Goal: Navigation & Orientation: Find specific page/section

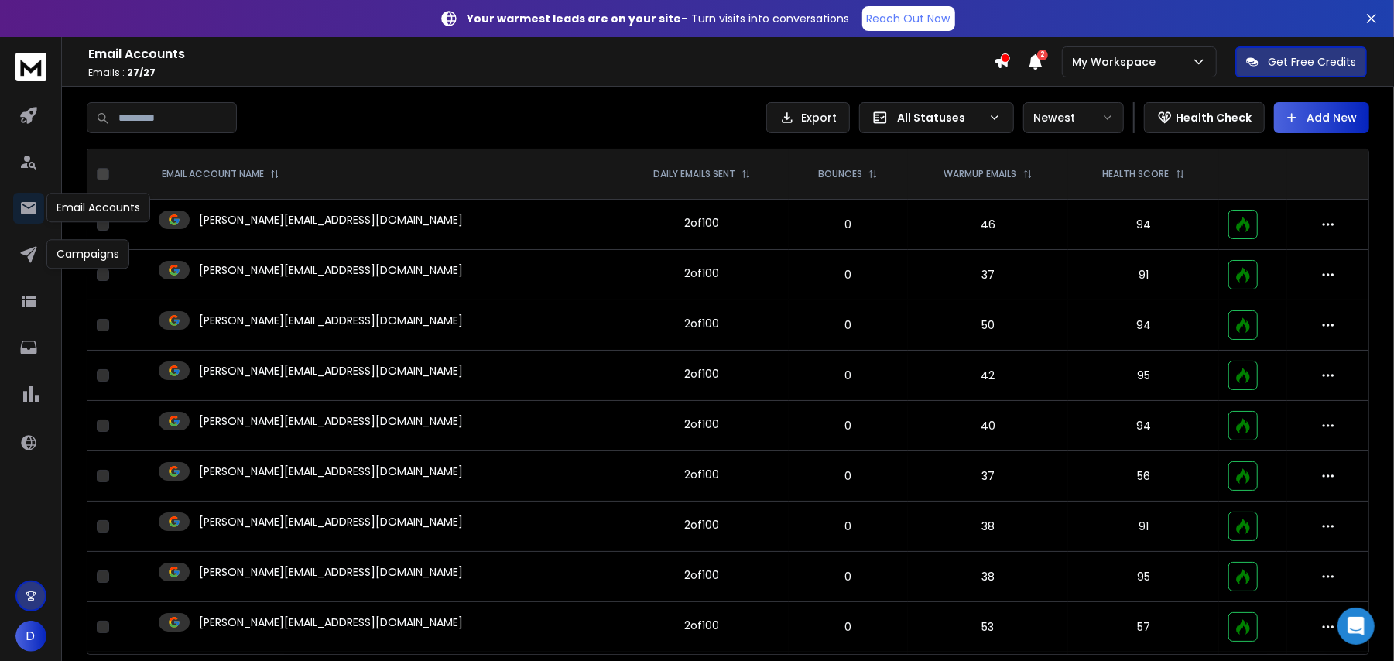
click at [50, 248] on div "Campaigns" at bounding box center [87, 253] width 83 height 29
click at [33, 255] on icon at bounding box center [28, 254] width 16 height 16
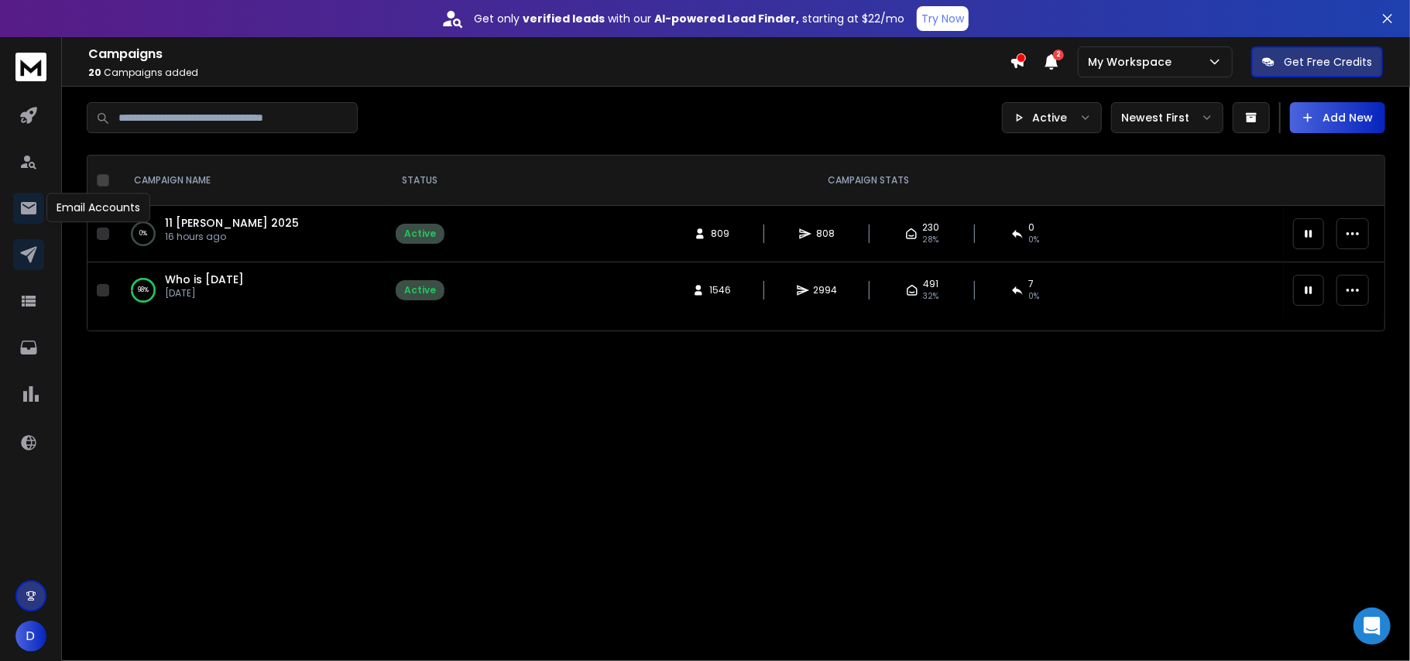
click at [36, 206] on icon at bounding box center [28, 208] width 19 height 19
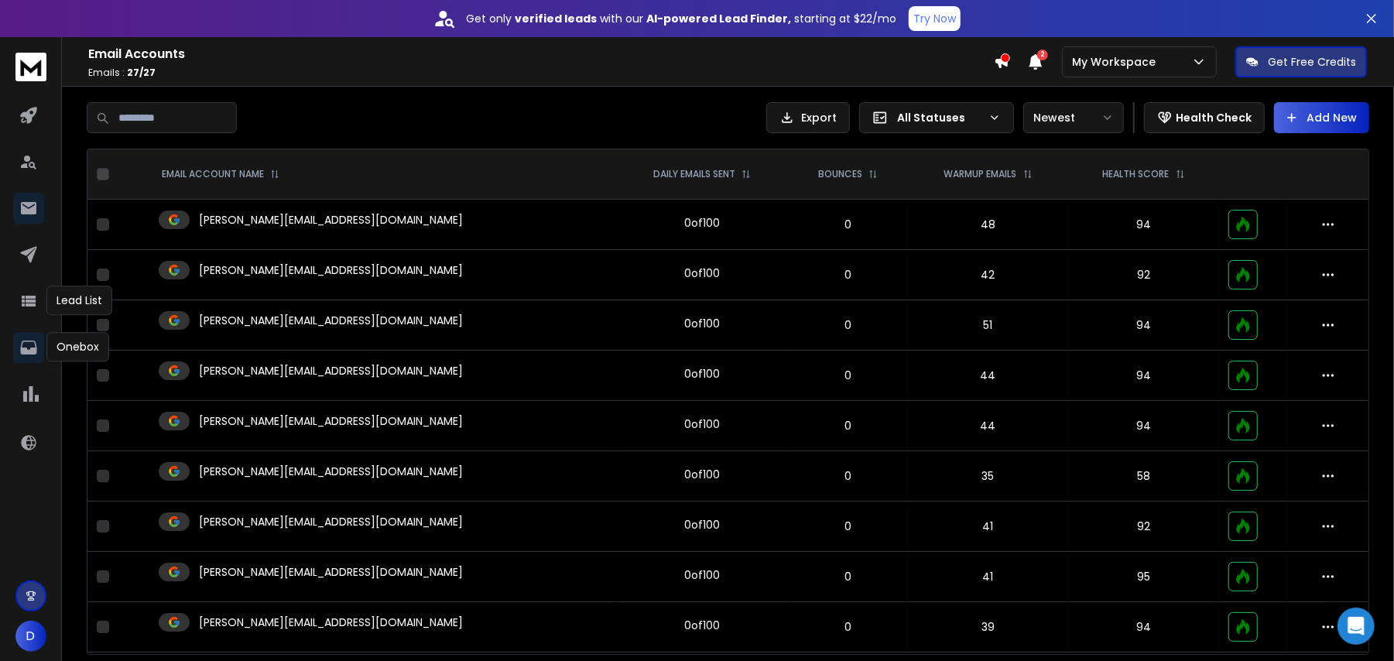
click at [25, 357] on link at bounding box center [28, 347] width 31 height 31
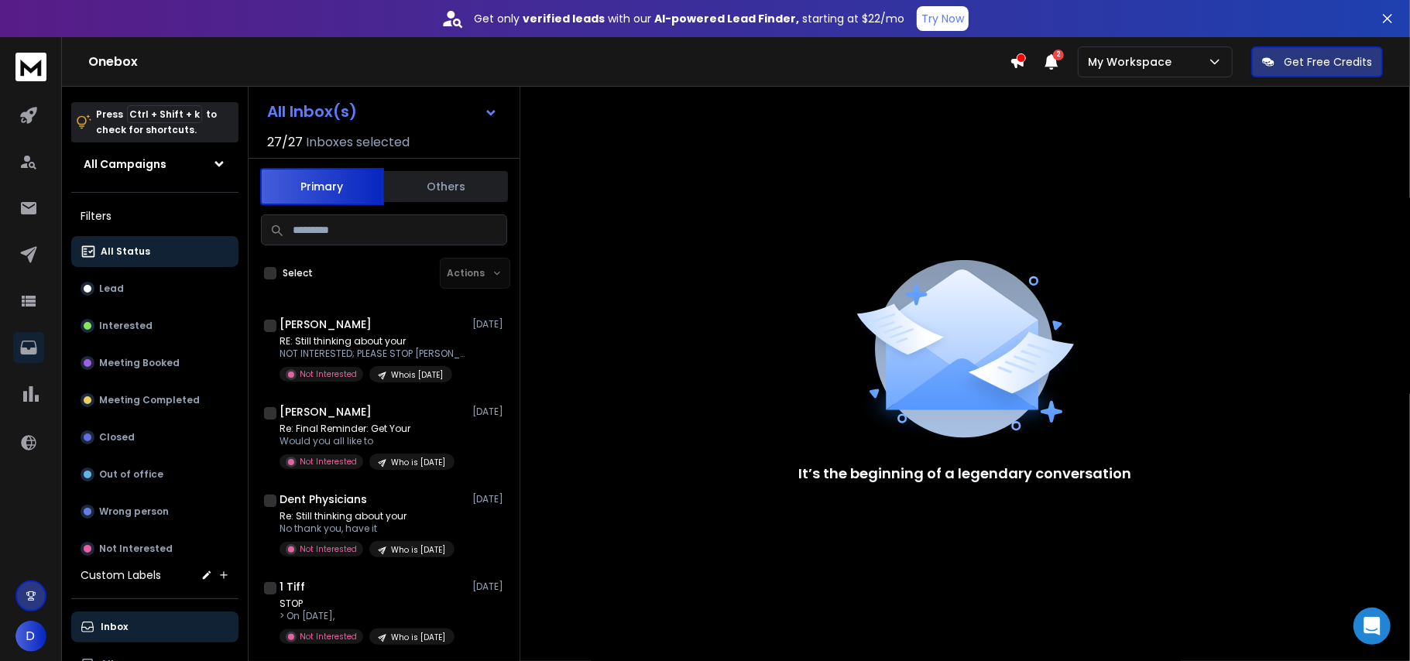
click at [451, 192] on button "Others" at bounding box center [446, 187] width 124 height 34
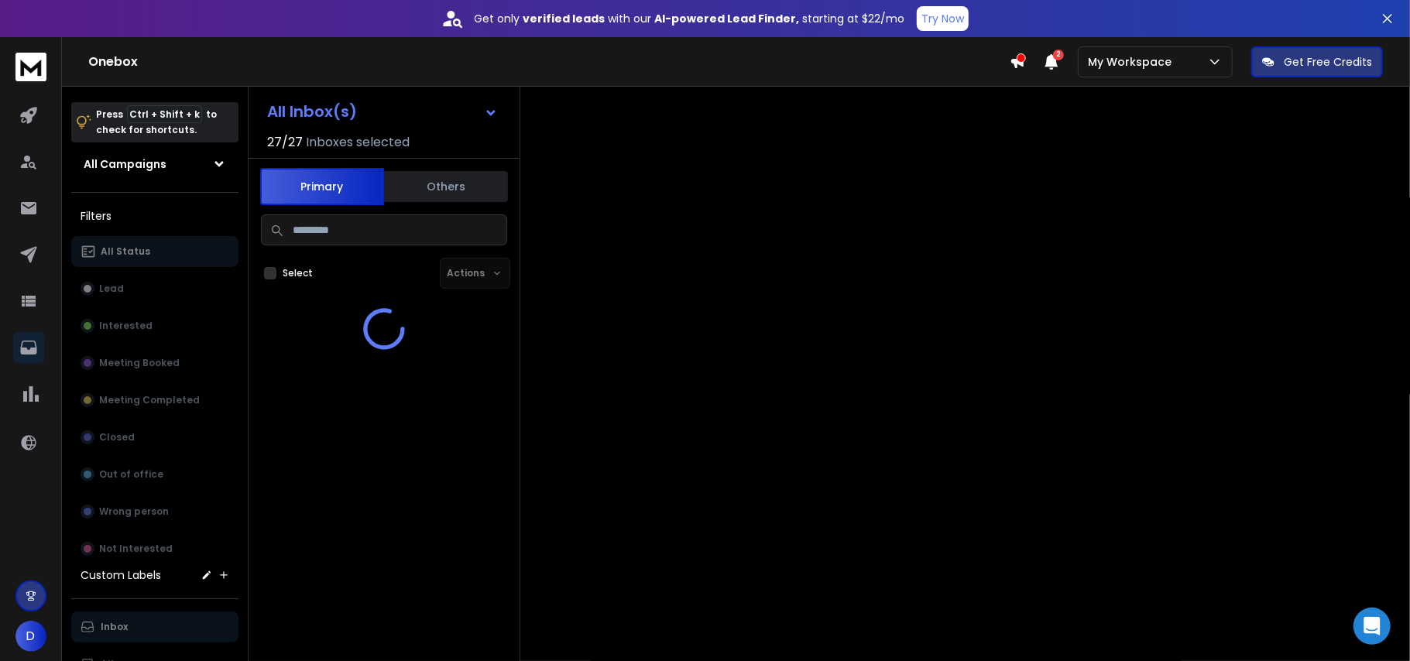
click at [298, 189] on button "Primary" at bounding box center [322, 186] width 124 height 37
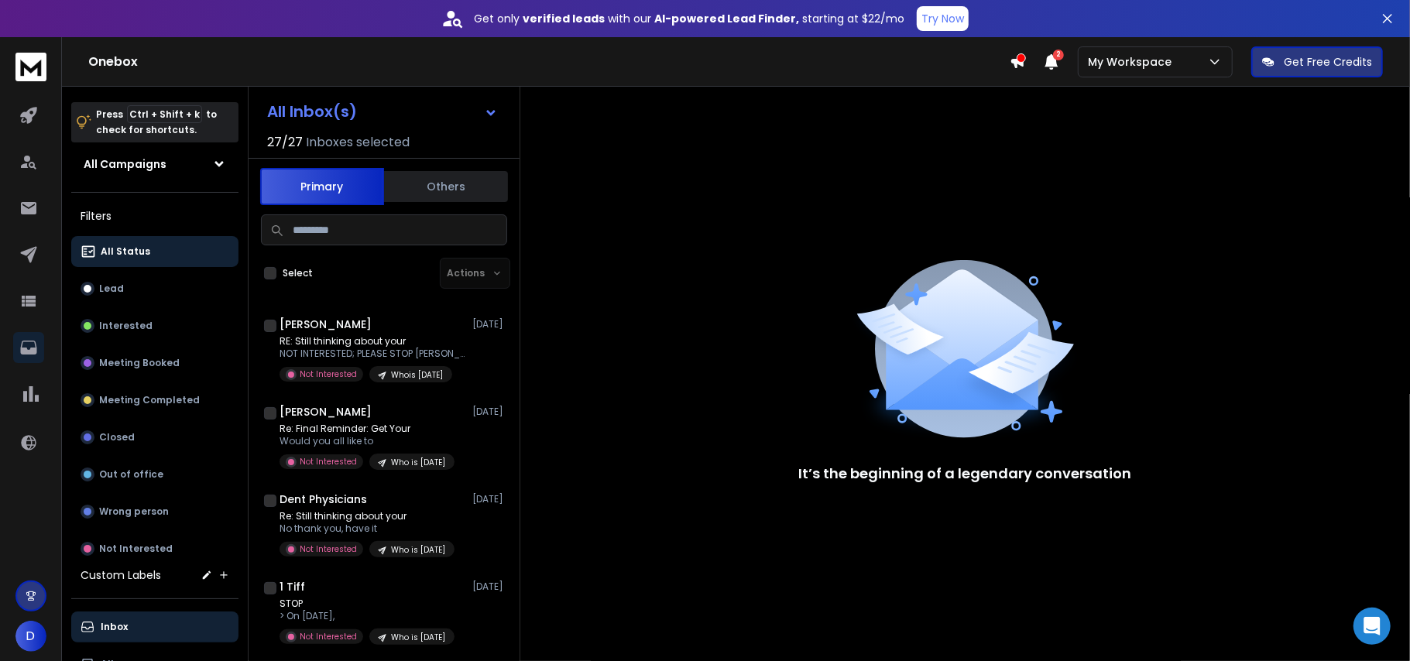
click at [416, 187] on button "Others" at bounding box center [446, 187] width 124 height 34
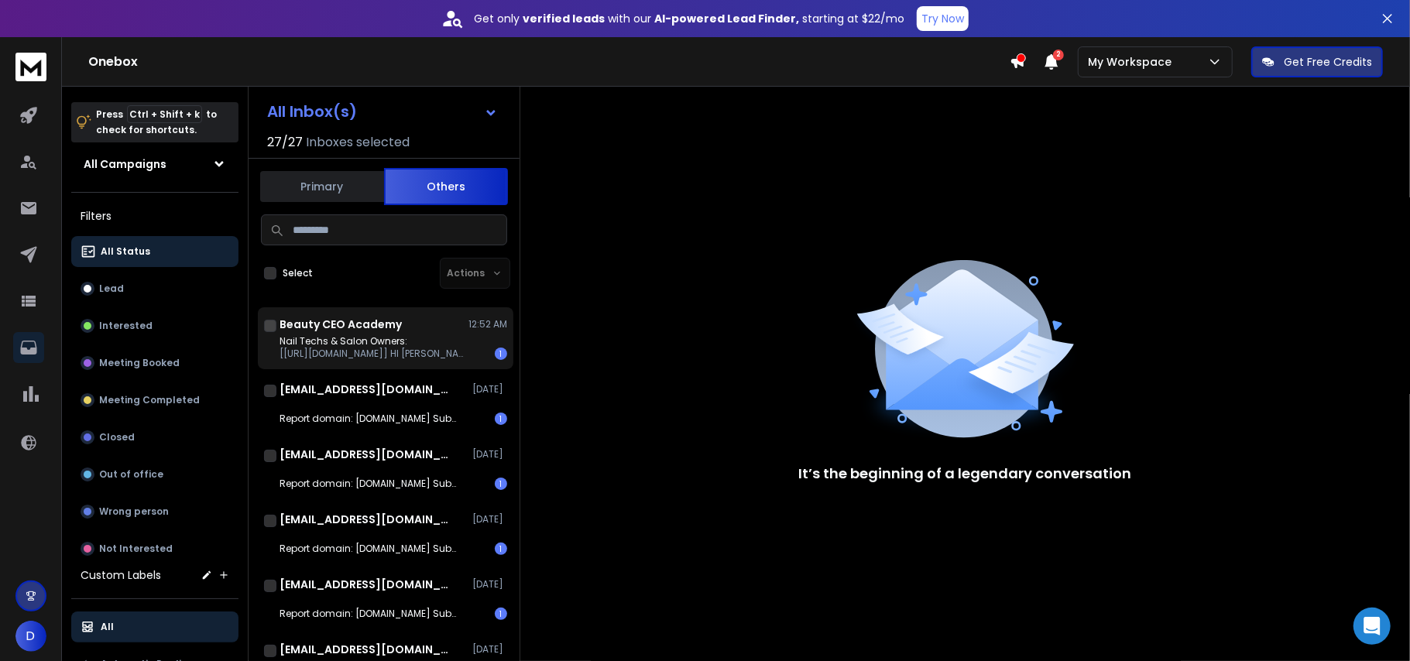
click at [345, 336] on p "Nail Techs & Salon Owners:" at bounding box center [372, 341] width 186 height 12
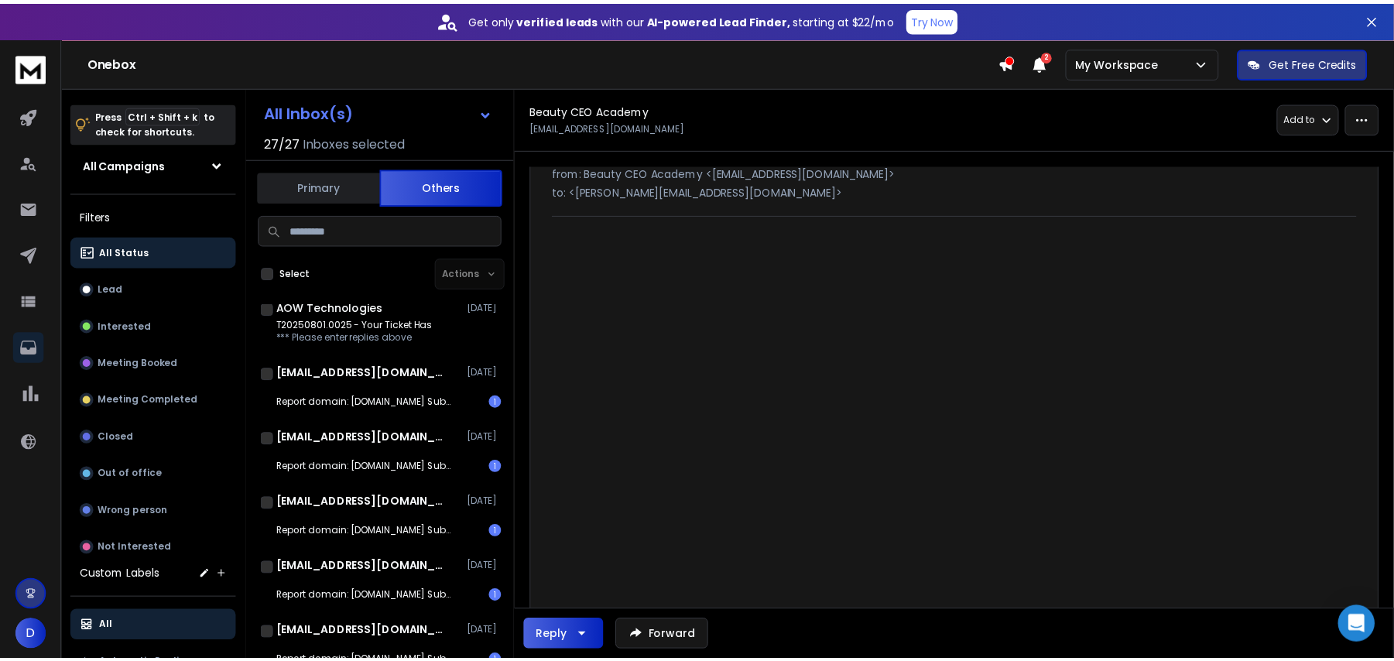
scroll to position [1548, 0]
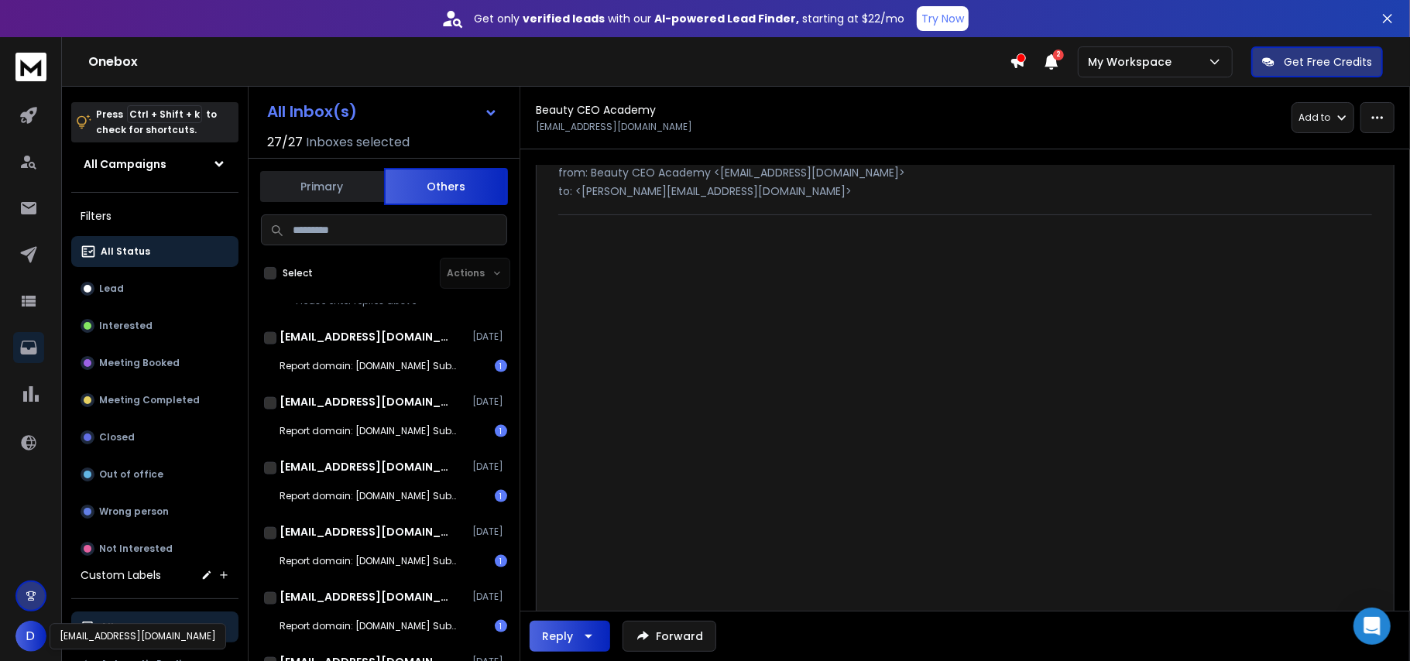
click at [34, 638] on span "D" at bounding box center [30, 636] width 31 height 31
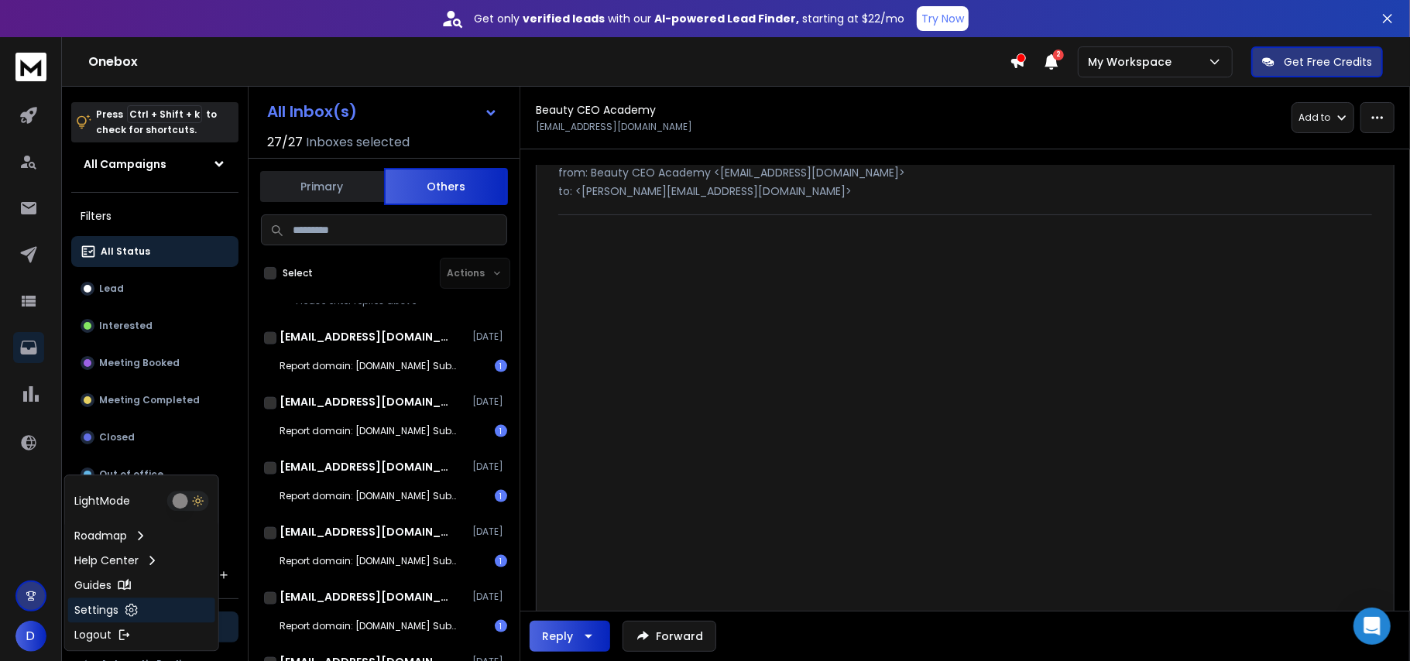
click at [128, 615] on icon at bounding box center [132, 610] width 14 height 14
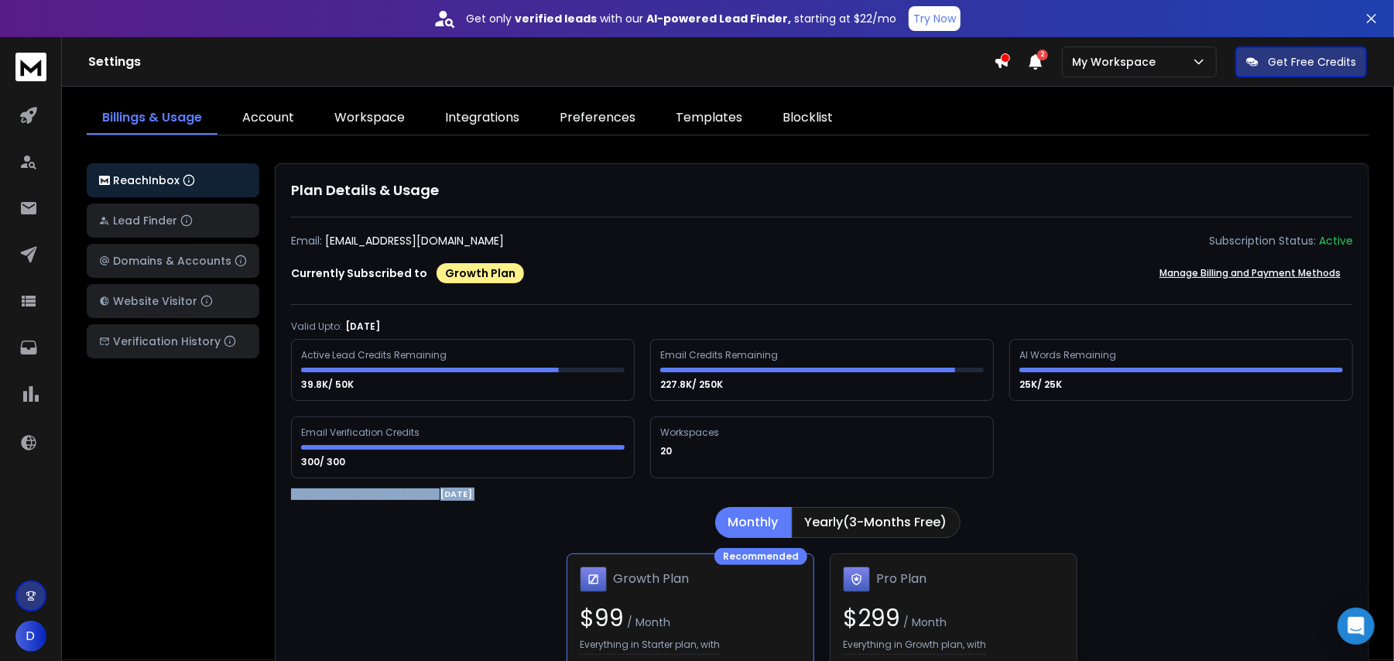
drag, startPoint x: 502, startPoint y: 502, endPoint x: 283, endPoint y: 497, distance: 219.1
click at [283, 497] on div "Plan Details & Usage Email: developmentinstances@gmail.com Subscription Status:…" at bounding box center [822, 515] width 1095 height 704
click at [376, 528] on div "Monthly Yearly(3-Months Free)" at bounding box center [838, 522] width 1062 height 31
drag, startPoint x: 508, startPoint y: 497, endPoint x: 424, endPoint y: 493, distance: 83.7
click at [424, 493] on div "Credits will be renewed on or before : 15 Aug, 2025" at bounding box center [822, 494] width 1062 height 13
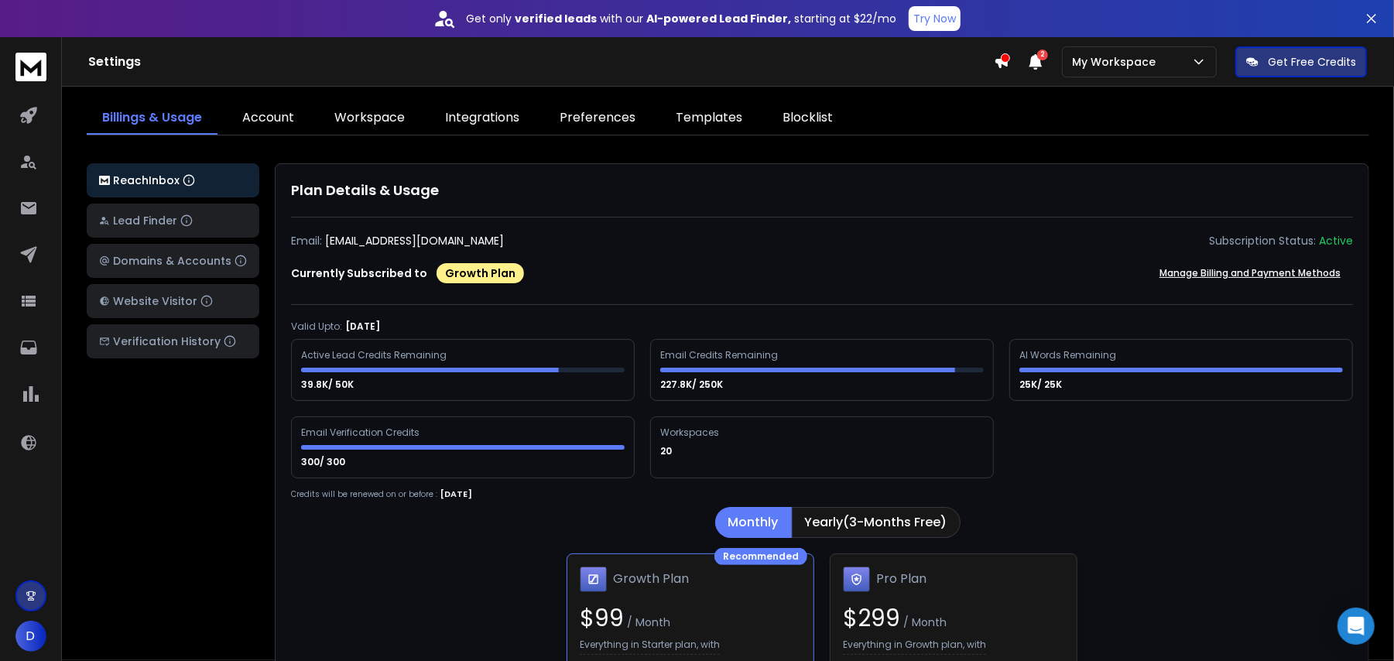
click at [443, 494] on p "15 Aug, 2025" at bounding box center [456, 494] width 32 height 13
click at [472, 492] on p "15 Aug, 2025" at bounding box center [456, 494] width 32 height 13
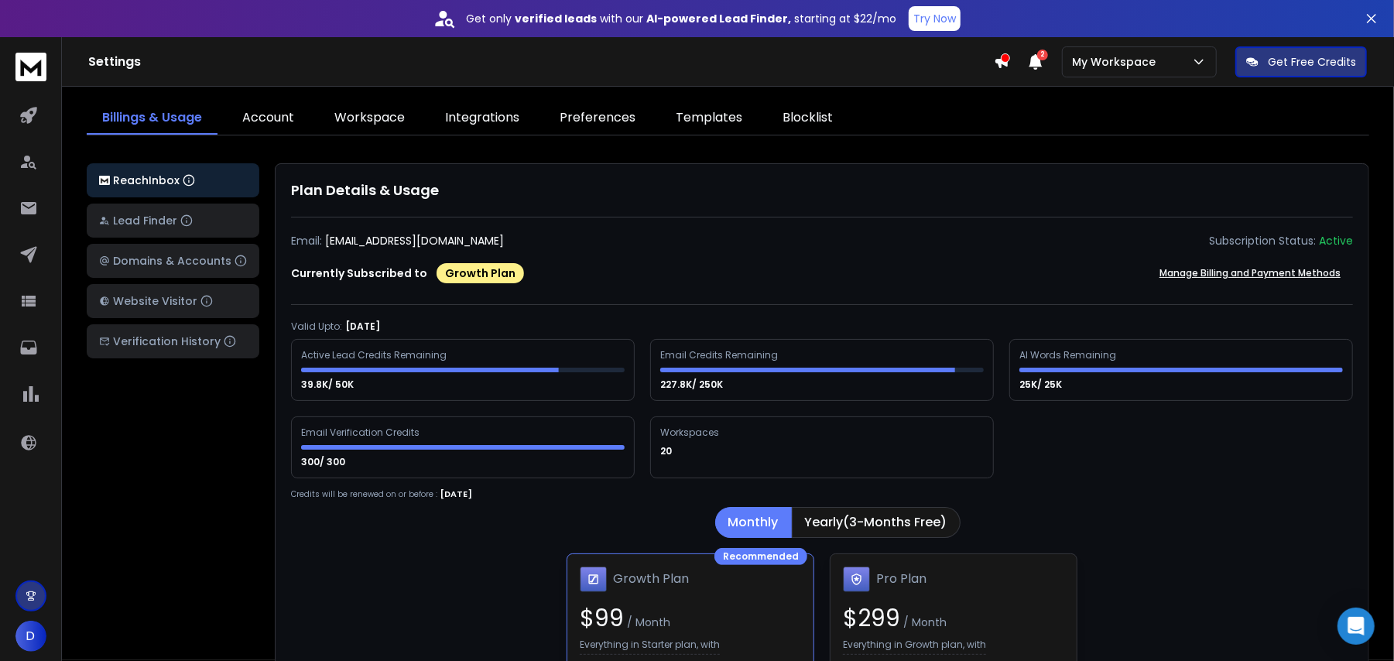
drag, startPoint x: 503, startPoint y: 493, endPoint x: 429, endPoint y: 496, distance: 74.4
click at [429, 496] on div "Credits will be renewed on or before : 15 Aug, 2025" at bounding box center [822, 494] width 1062 height 13
click at [468, 496] on p "15 Aug, 2025" at bounding box center [456, 494] width 32 height 13
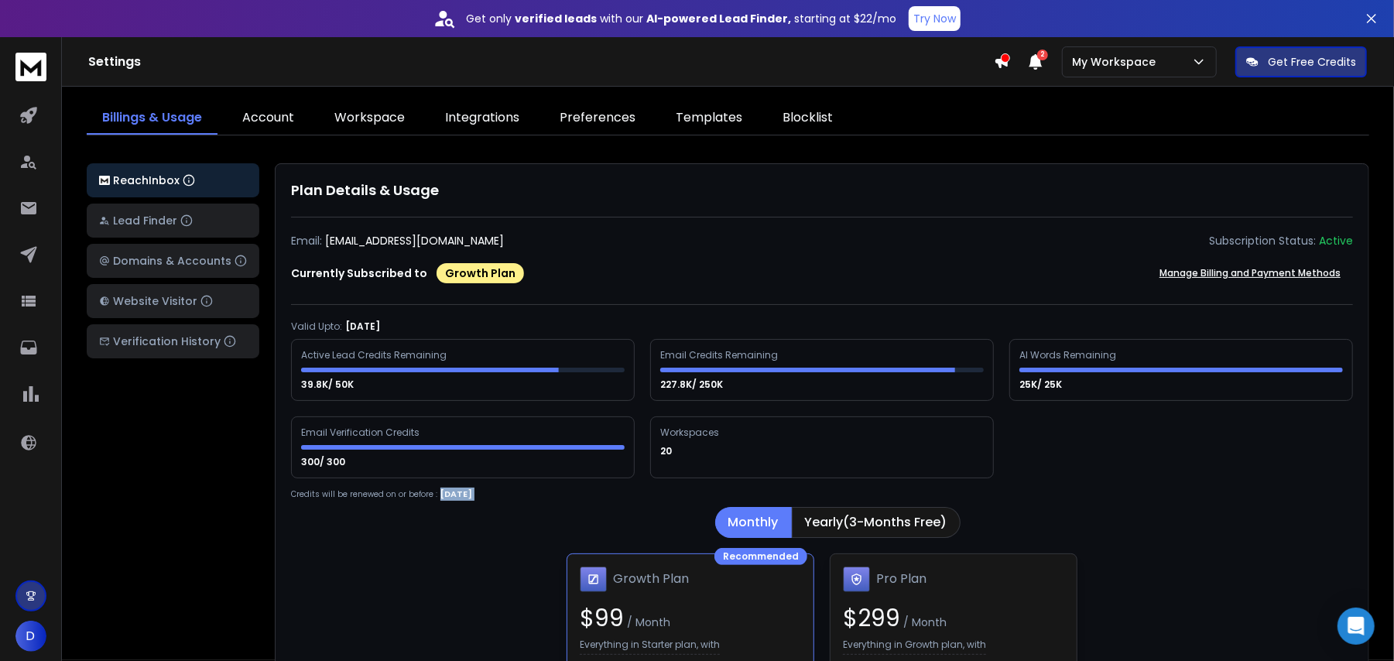
click at [505, 495] on div "Credits will be renewed on or before : 15 Aug, 2025" at bounding box center [822, 494] width 1062 height 13
drag, startPoint x: 505, startPoint y: 495, endPoint x: 475, endPoint y: 494, distance: 30.2
click at [427, 499] on div "Credits will be renewed on or before : 15 Aug, 2025" at bounding box center [822, 494] width 1062 height 13
click at [472, 494] on p "15 Aug, 2025" at bounding box center [456, 494] width 32 height 13
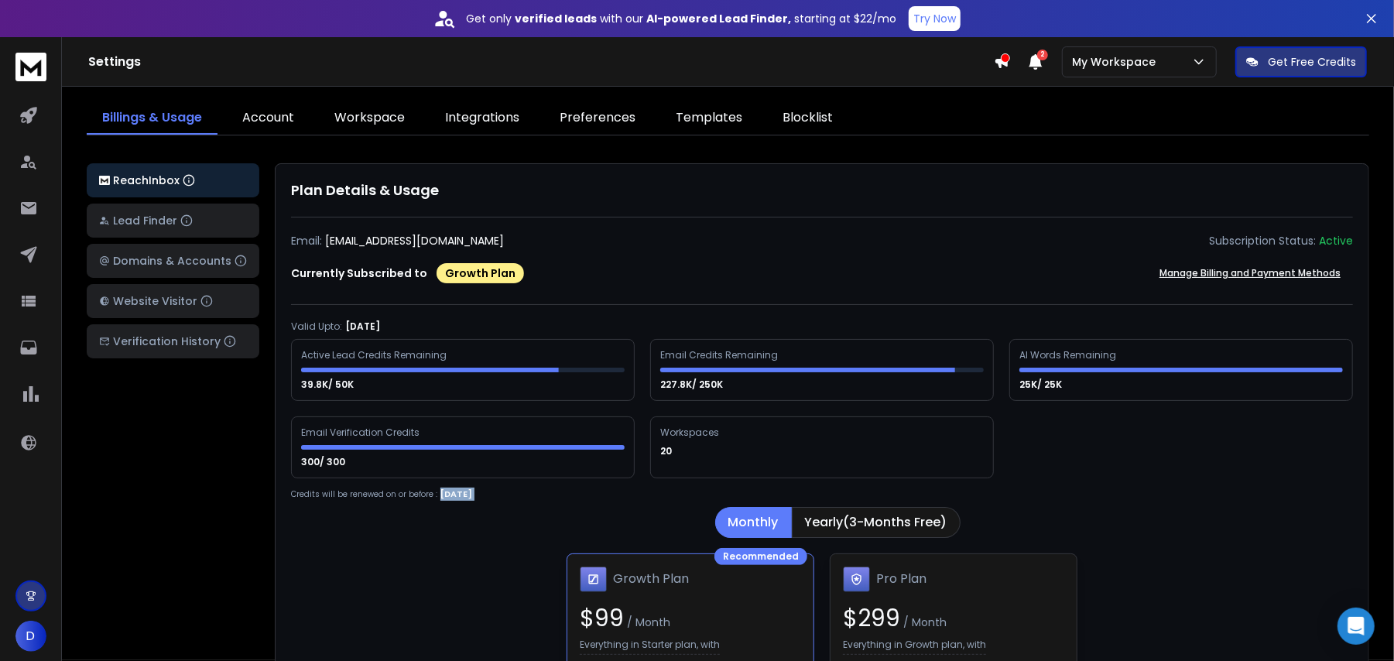
click at [472, 494] on p "15 Aug, 2025" at bounding box center [456, 494] width 32 height 13
click at [496, 494] on div "Credits will be renewed on or before : 15 Aug, 2025" at bounding box center [822, 494] width 1062 height 13
click at [26, 209] on icon at bounding box center [28, 208] width 15 height 12
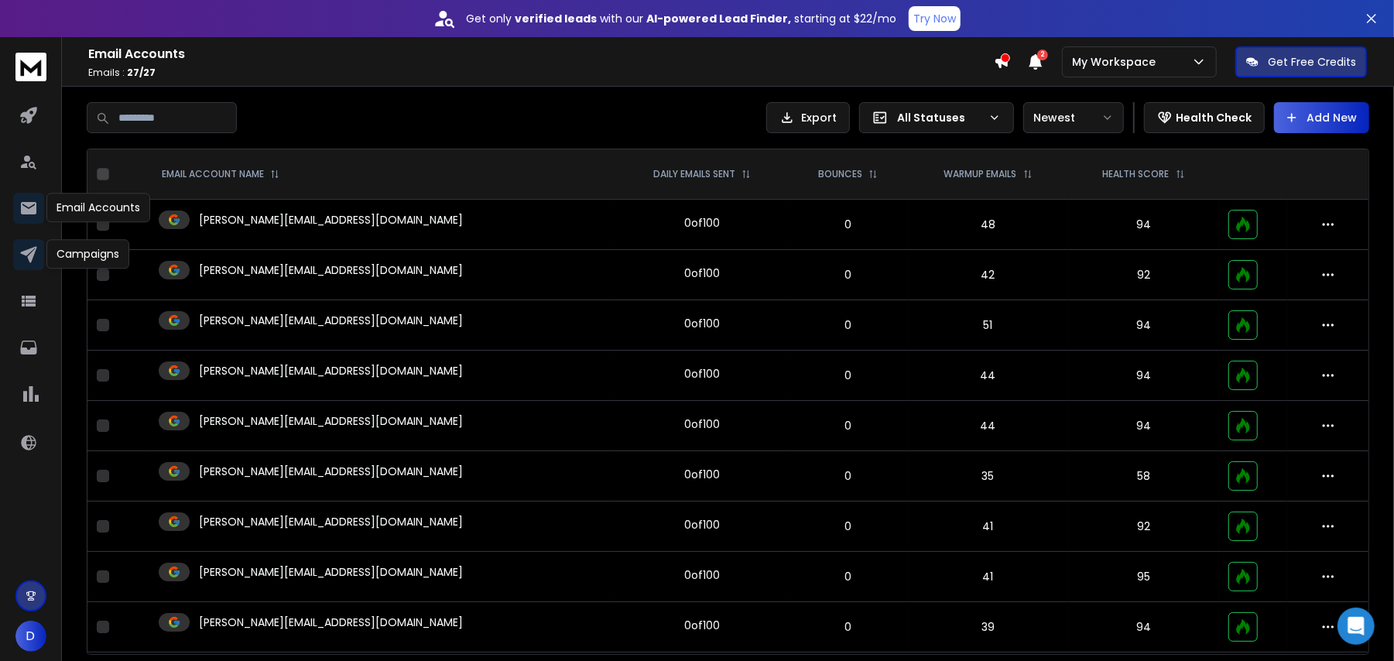
click at [32, 265] on link at bounding box center [28, 254] width 31 height 31
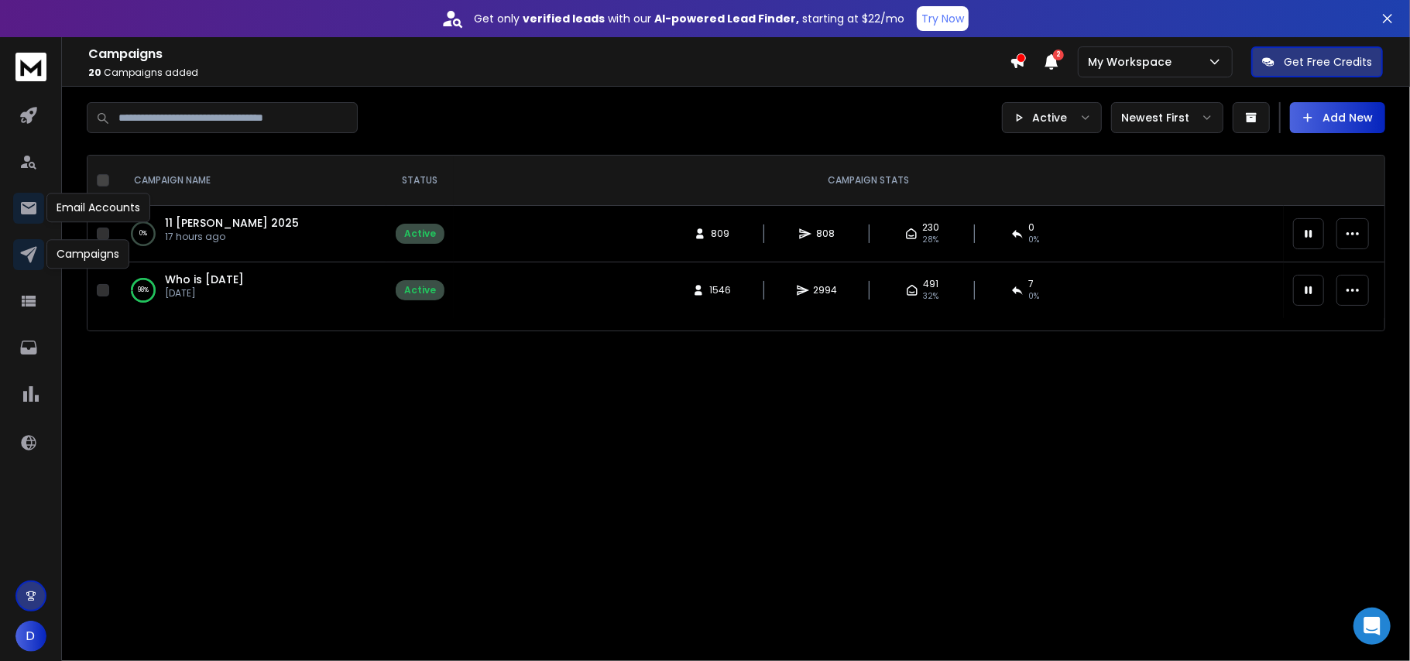
click at [25, 218] on link at bounding box center [28, 208] width 31 height 31
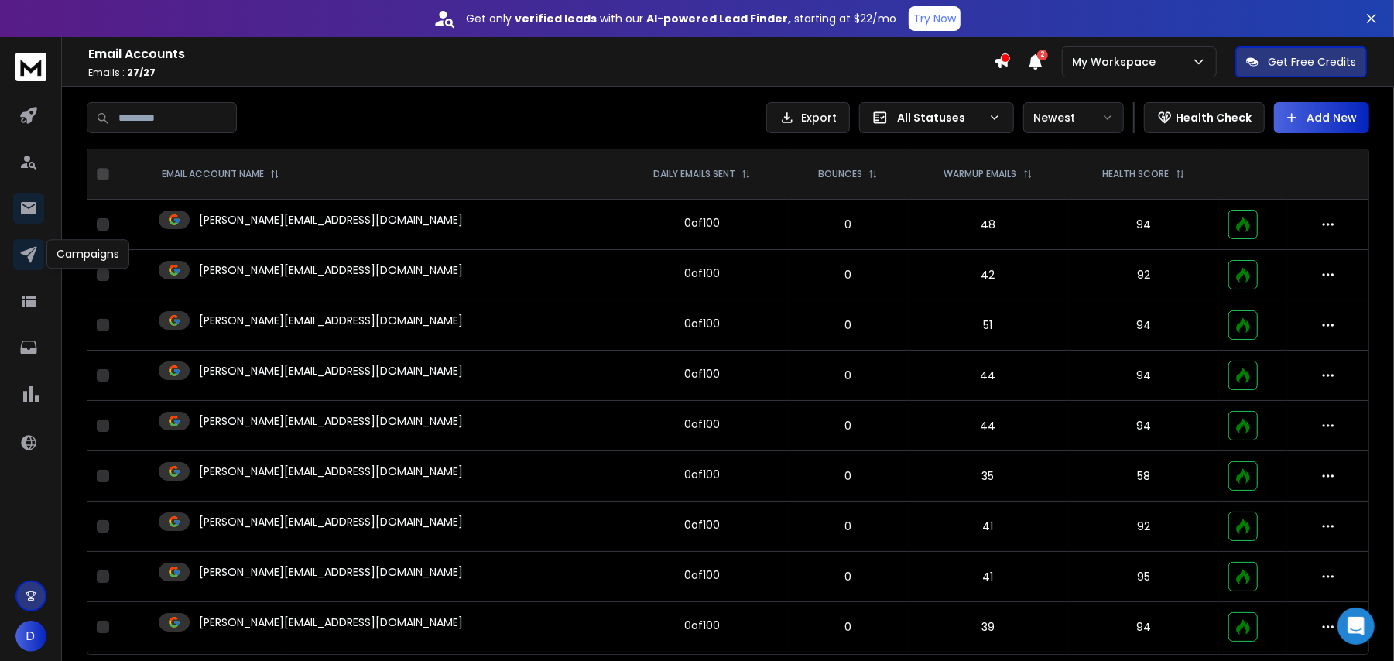
click at [32, 264] on link at bounding box center [28, 254] width 31 height 31
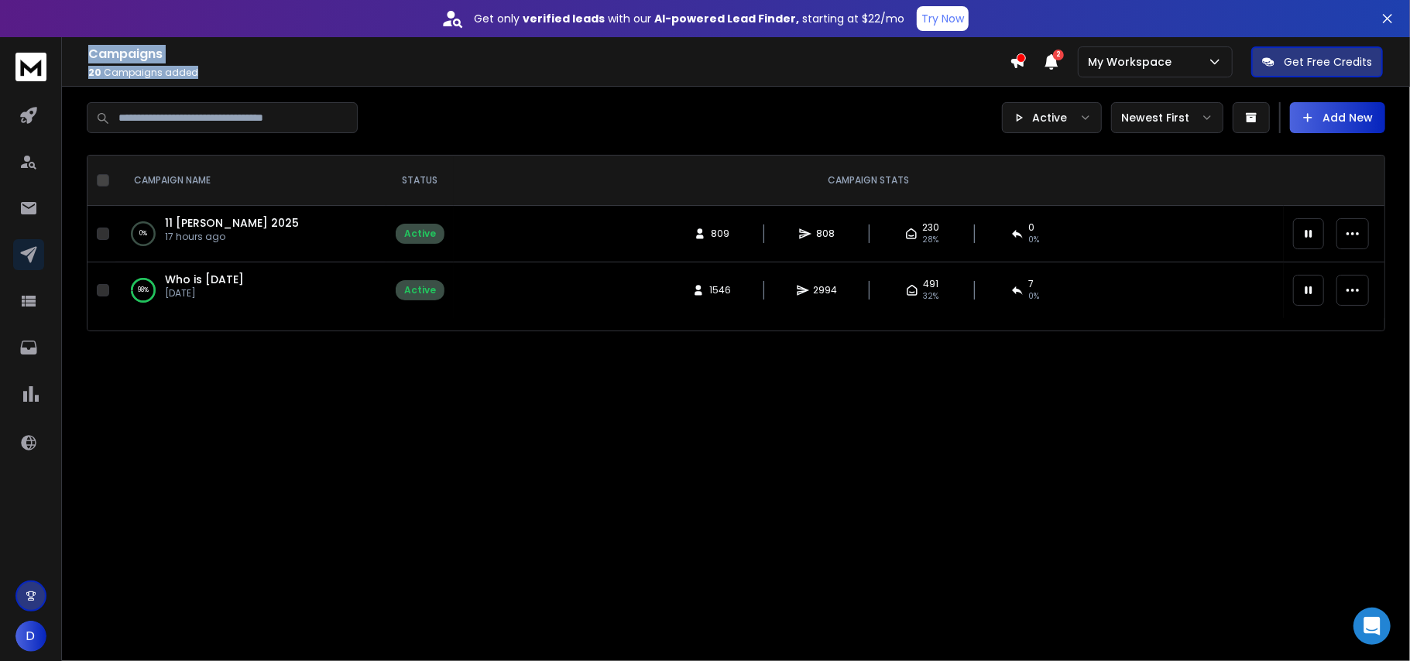
drag, startPoint x: 208, startPoint y: 72, endPoint x: 87, endPoint y: 47, distance: 124.0
click at [87, 47] on div "Campaigns 20 Campaigns added 2 My Workspace Get Free Credits" at bounding box center [705, 62] width 1410 height 50
click at [206, 65] on div "Campaigns 20 Campaigns added" at bounding box center [548, 62] width 921 height 34
click at [22, 638] on span "D" at bounding box center [30, 636] width 31 height 31
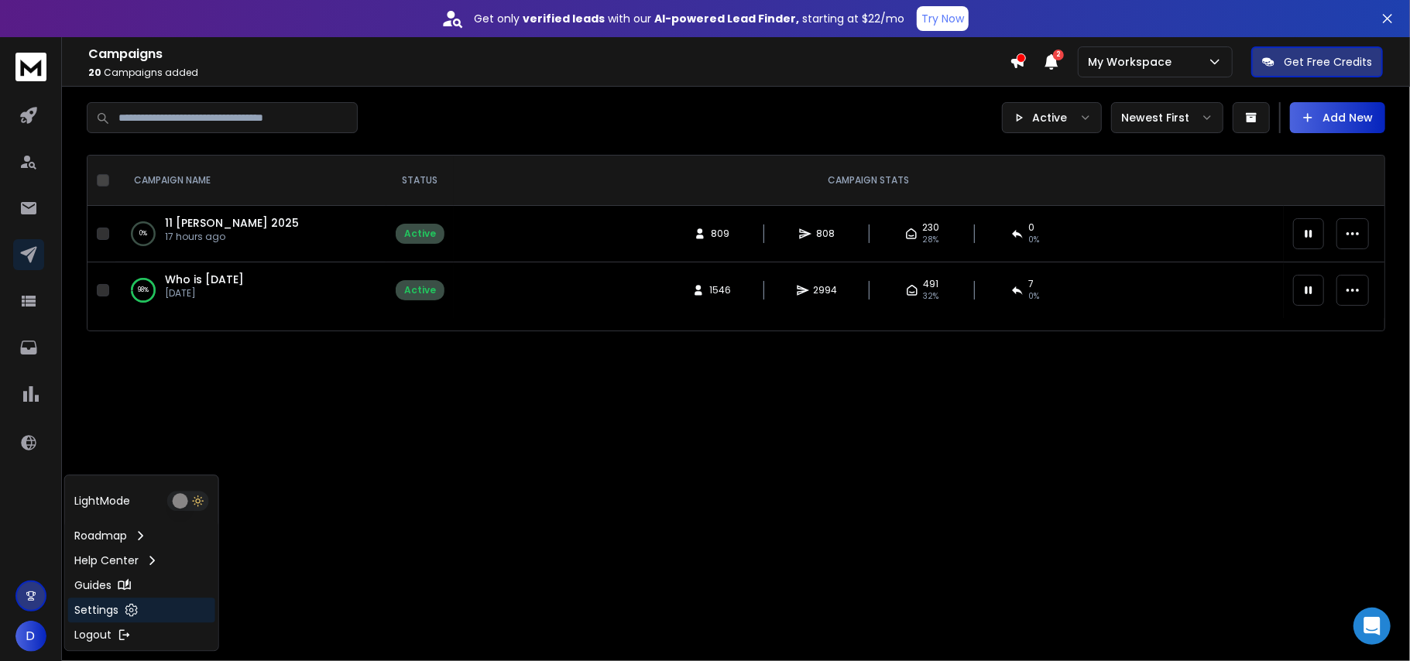
click at [121, 614] on div "Settings" at bounding box center [141, 610] width 147 height 25
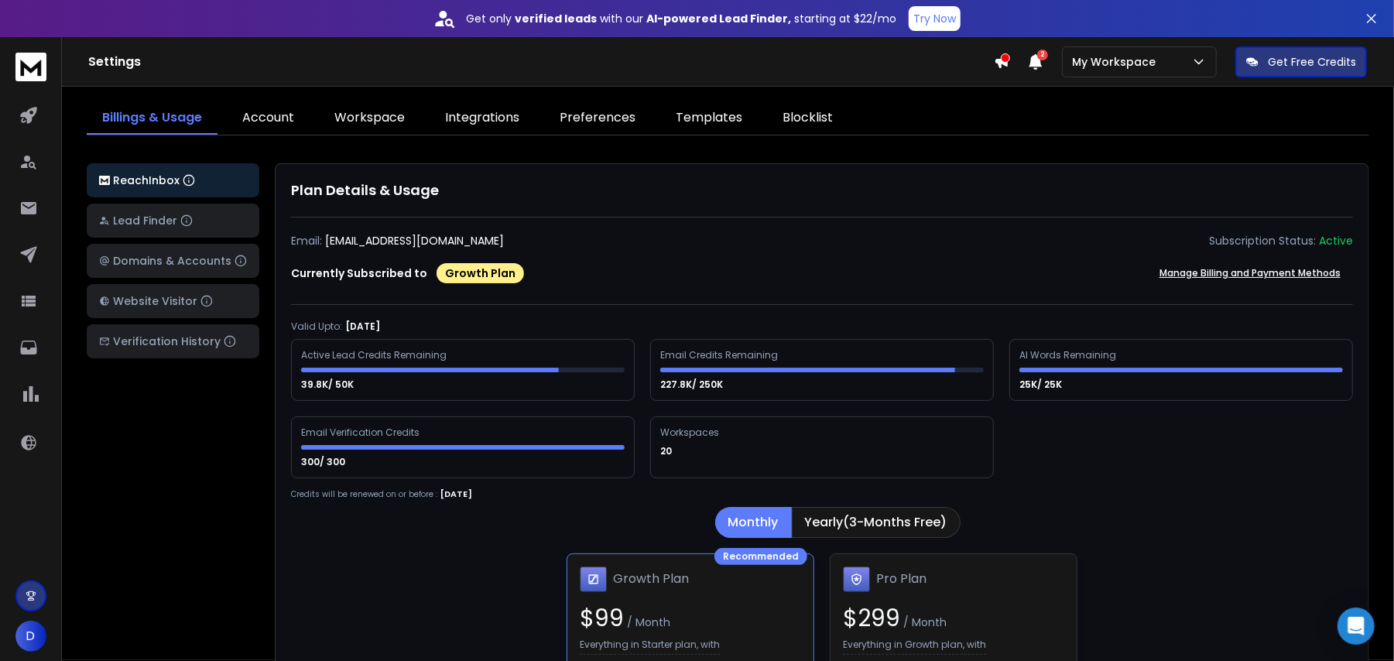
click at [1237, 267] on p "Manage Billing and Payment Methods" at bounding box center [1250, 273] width 181 height 12
click at [28, 245] on icon at bounding box center [28, 254] width 19 height 19
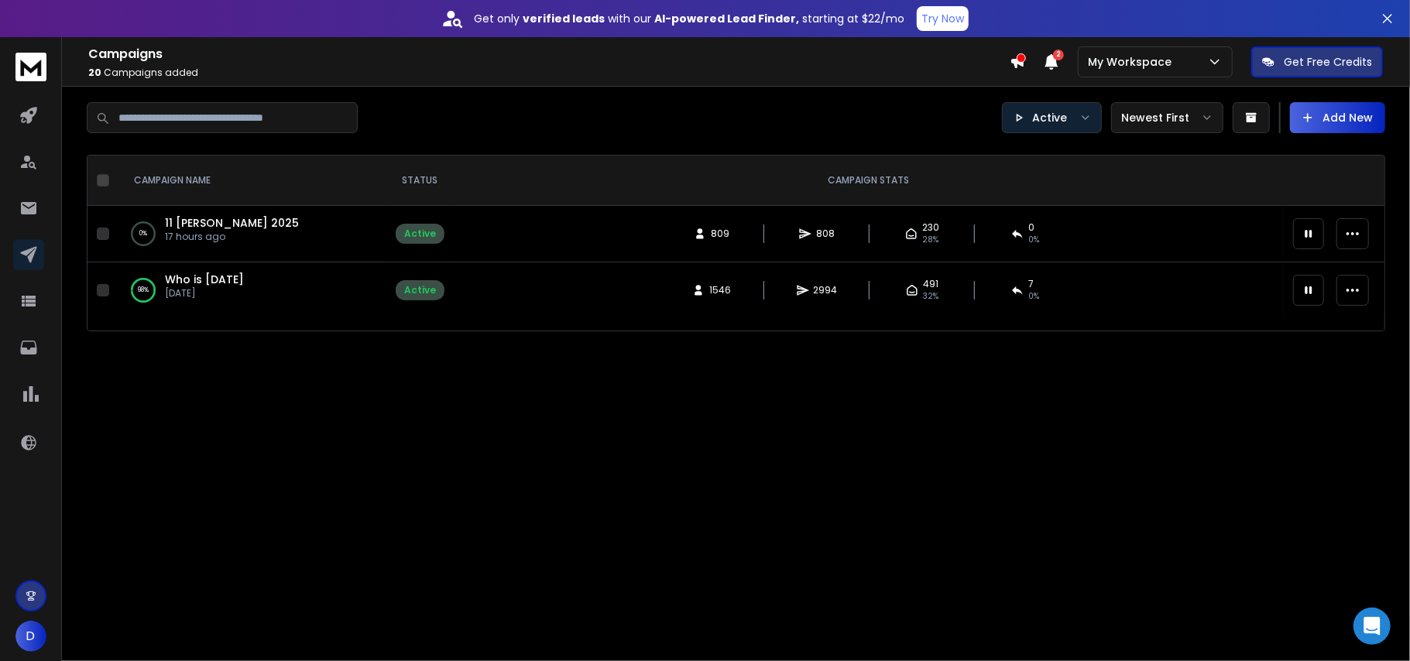
click at [1087, 124] on div "Active" at bounding box center [1052, 117] width 80 height 15
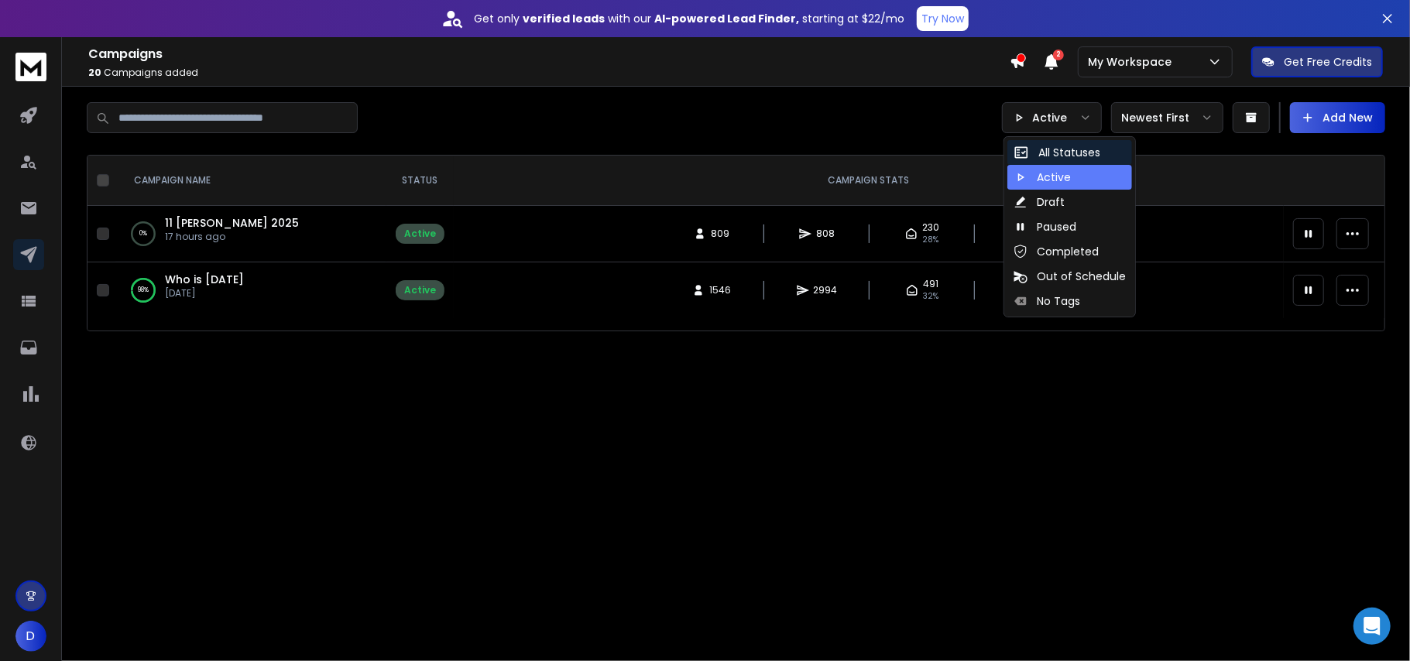
click at [1073, 146] on div "All Statuses" at bounding box center [1056, 152] width 87 height 15
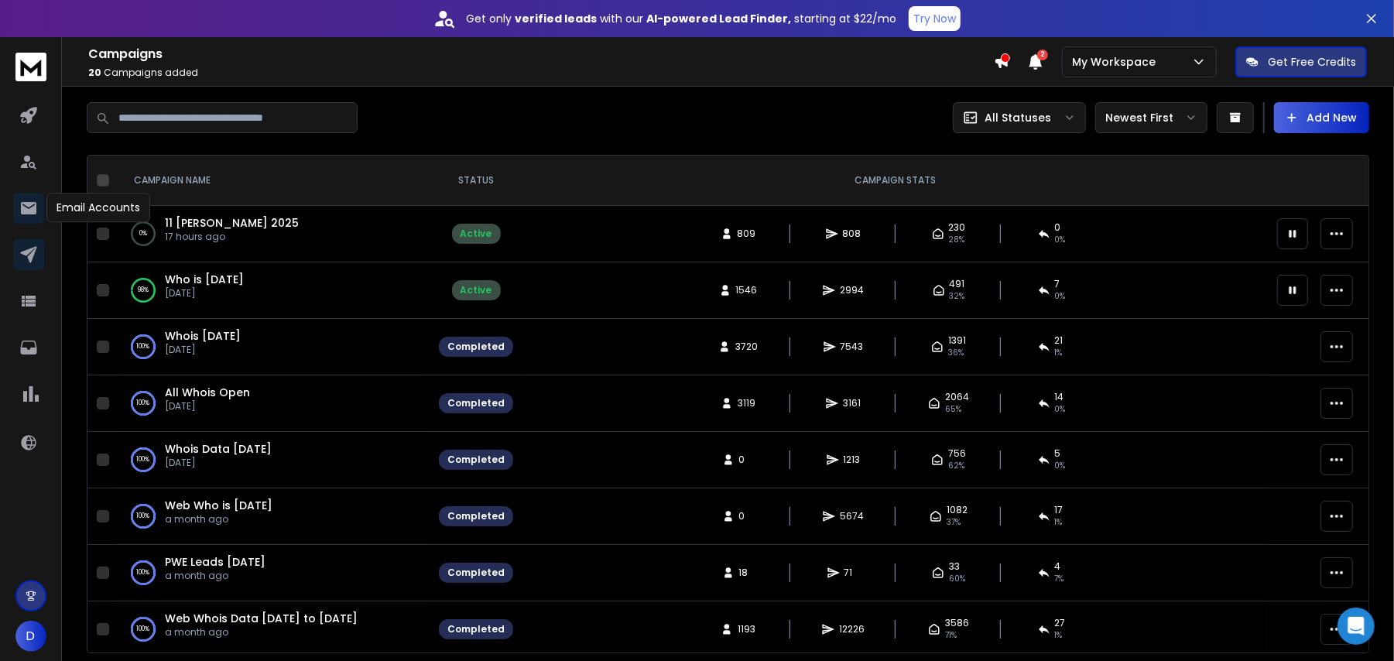
click at [35, 196] on link at bounding box center [28, 208] width 31 height 31
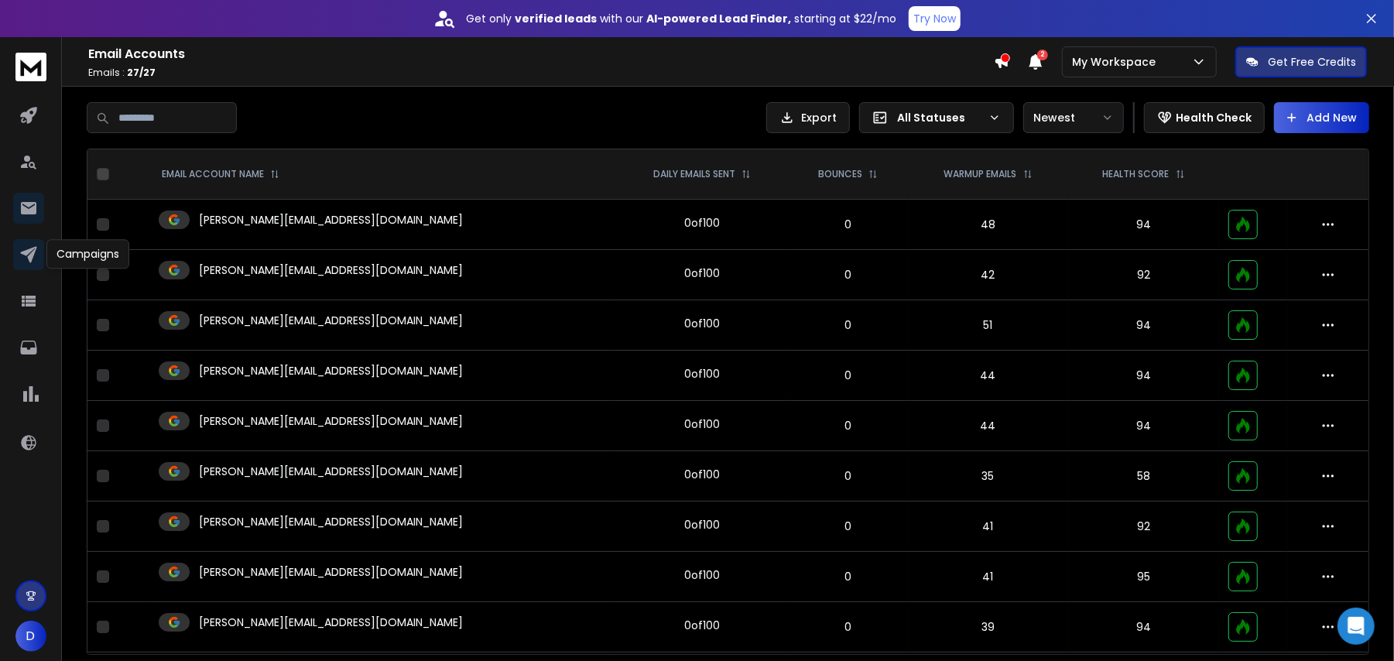
click at [29, 258] on icon at bounding box center [28, 254] width 16 height 16
